Goal: Task Accomplishment & Management: Manage account settings

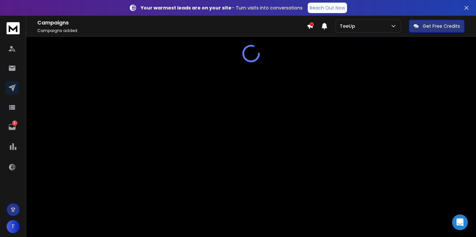
click at [20, 127] on div "3" at bounding box center [13, 129] width 15 height 16
click at [15, 126] on p "3" at bounding box center [14, 123] width 5 height 5
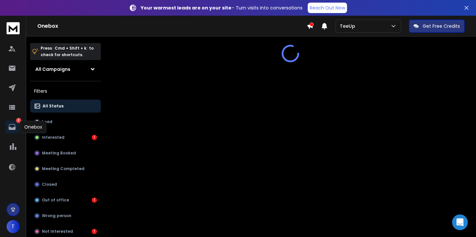
click at [15, 127] on icon at bounding box center [12, 127] width 7 height 6
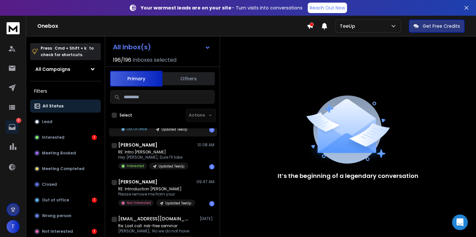
scroll to position [31, 0]
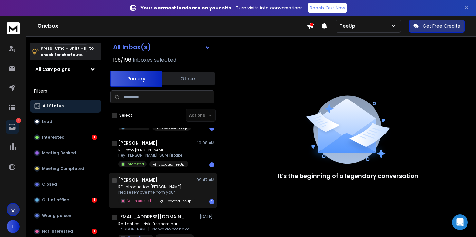
click at [176, 183] on div "[PERSON_NAME] 09:47 AM" at bounding box center [166, 180] width 96 height 7
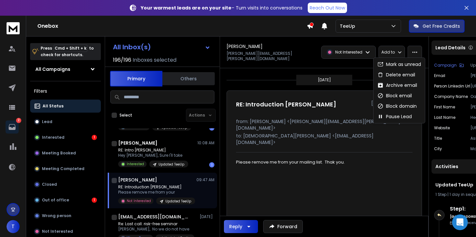
click at [416, 52] on icon "button" at bounding box center [414, 52] width 5 height 1
click at [404, 98] on div "Block email" at bounding box center [394, 96] width 34 height 7
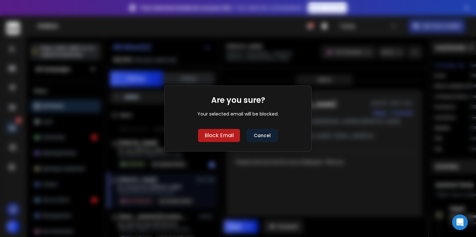
click at [231, 135] on button "Block Email" at bounding box center [219, 135] width 42 height 13
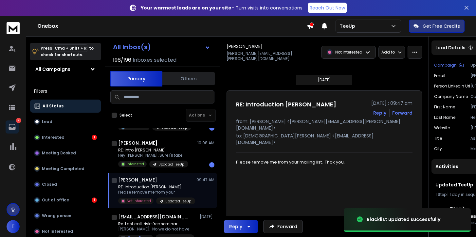
click at [422, 46] on button "button" at bounding box center [414, 52] width 14 height 13
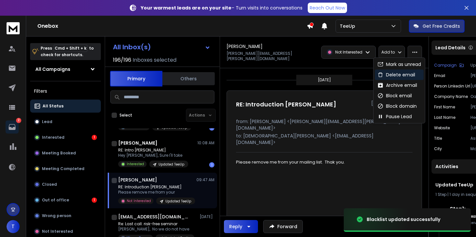
click at [398, 76] on div "Delete email" at bounding box center [396, 75] width 38 height 7
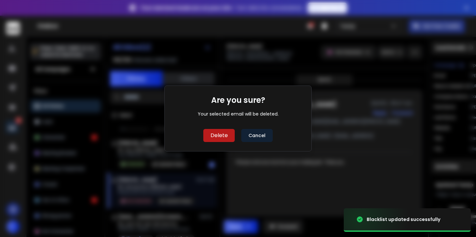
click at [214, 135] on button "Delete" at bounding box center [218, 135] width 31 height 13
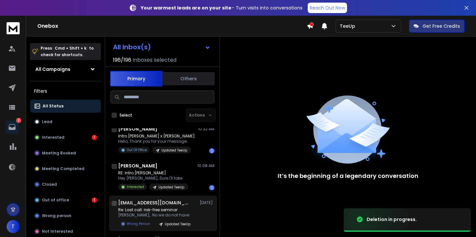
scroll to position [7, 0]
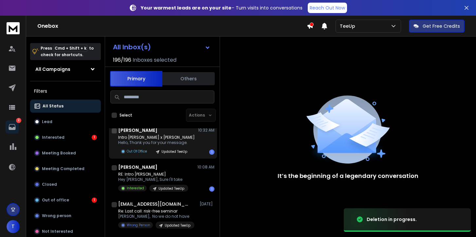
click at [172, 133] on div "[PERSON_NAME] 10:32 AM" at bounding box center [166, 130] width 96 height 7
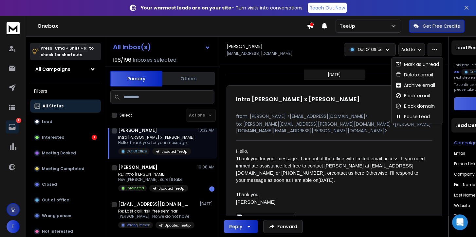
click at [439, 49] on button "button" at bounding box center [434, 49] width 14 height 13
click at [418, 71] on div "Delete email" at bounding box center [416, 75] width 49 height 10
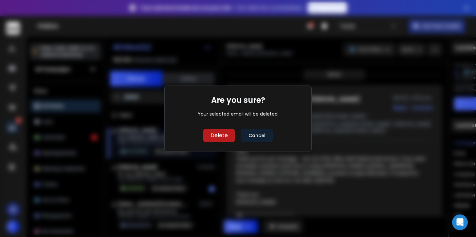
click at [221, 137] on button "Delete" at bounding box center [218, 135] width 31 height 13
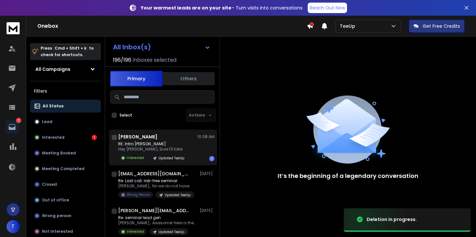
click at [185, 142] on p "RE: Intro [PERSON_NAME]" at bounding box center [153, 144] width 70 height 5
